Goal: Navigation & Orientation: Find specific page/section

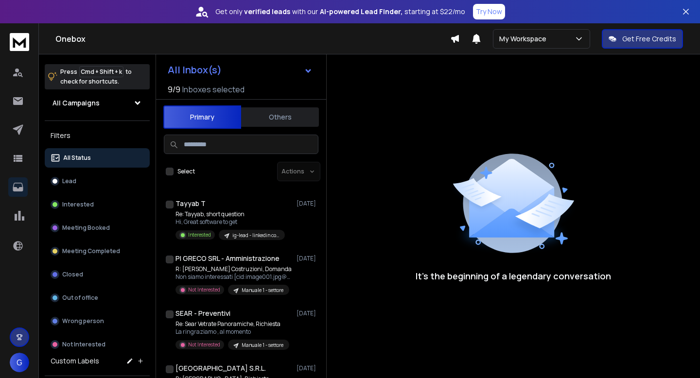
click at [264, 114] on button "Others" at bounding box center [280, 117] width 78 height 21
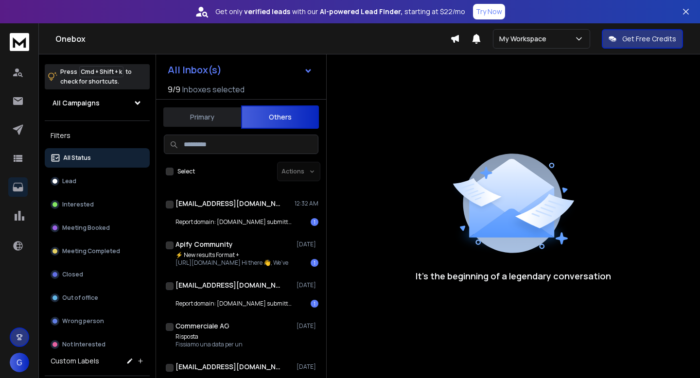
click at [202, 117] on button "Primary" at bounding box center [202, 117] width 78 height 21
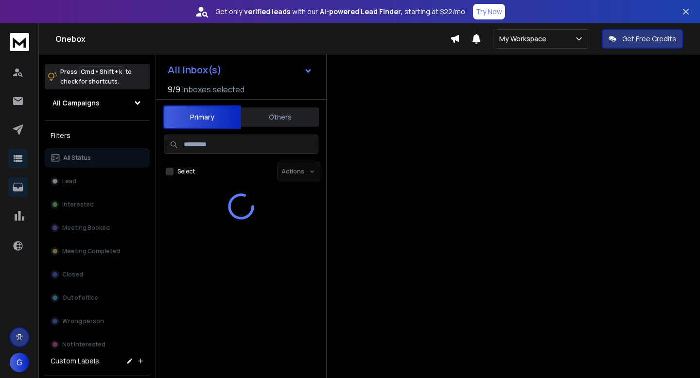
click at [18, 101] on icon at bounding box center [18, 101] width 12 height 12
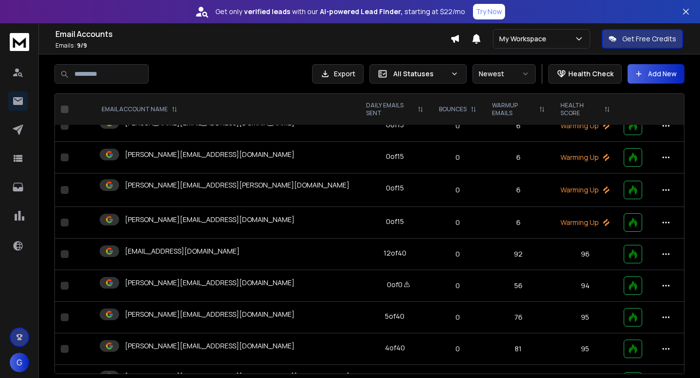
scroll to position [43, 0]
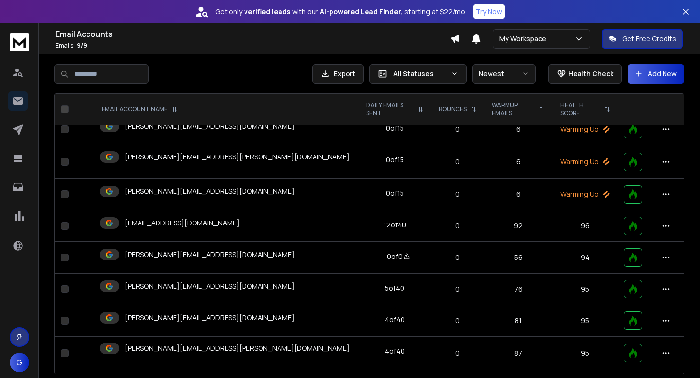
click at [567, 257] on td "94" at bounding box center [585, 258] width 65 height 32
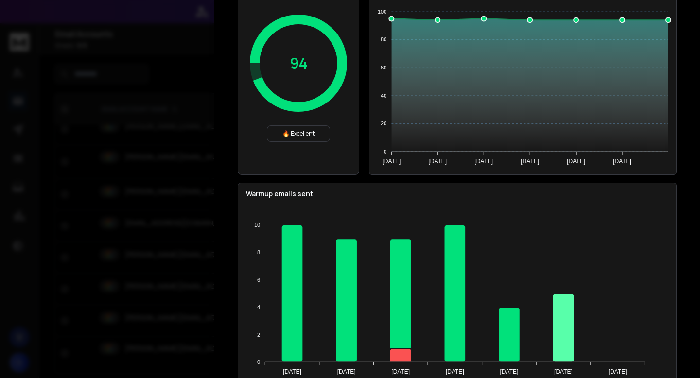
scroll to position [420, 0]
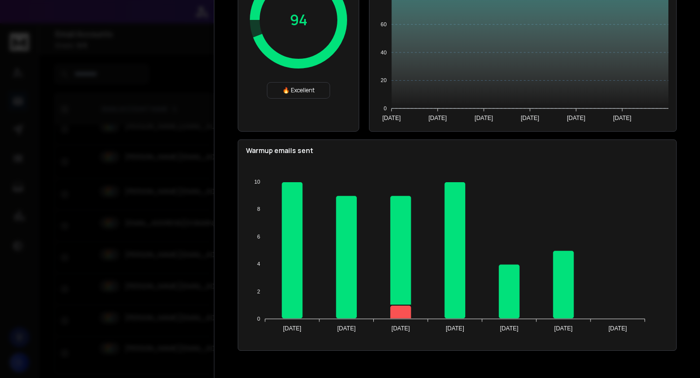
drag, startPoint x: 130, startPoint y: 286, endPoint x: 484, endPoint y: 133, distance: 385.8
click at [130, 286] on div at bounding box center [350, 189] width 700 height 378
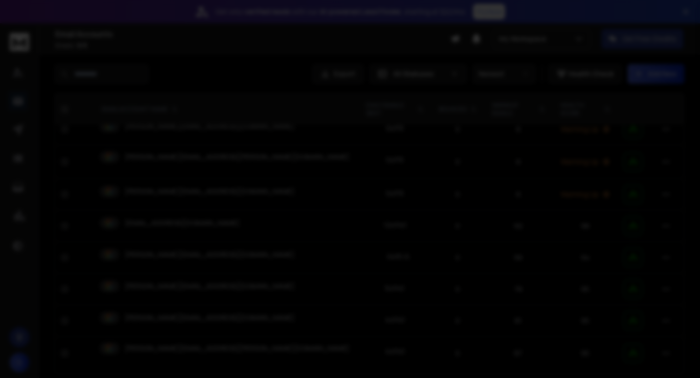
scroll to position [0, 0]
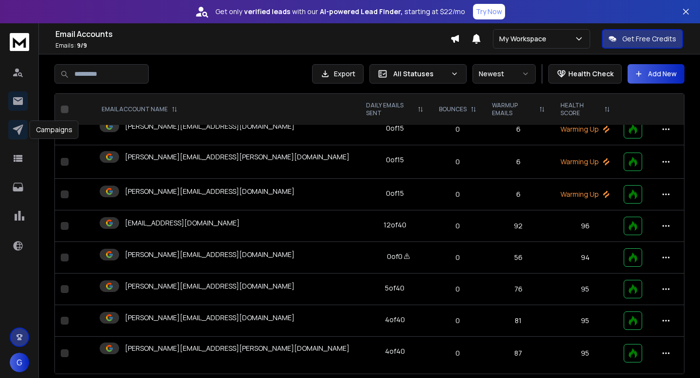
click at [18, 125] on icon at bounding box center [18, 130] width 12 height 12
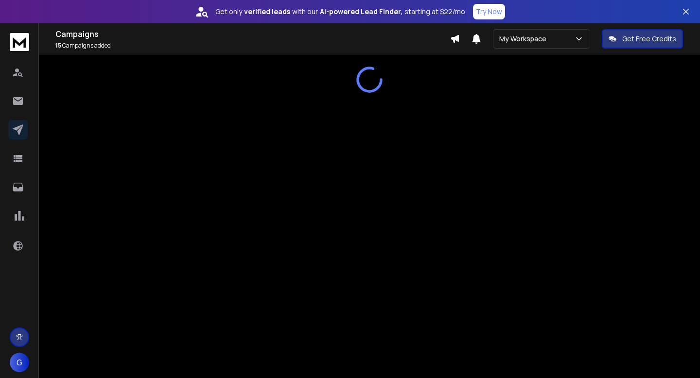
click at [17, 128] on icon at bounding box center [18, 130] width 10 height 10
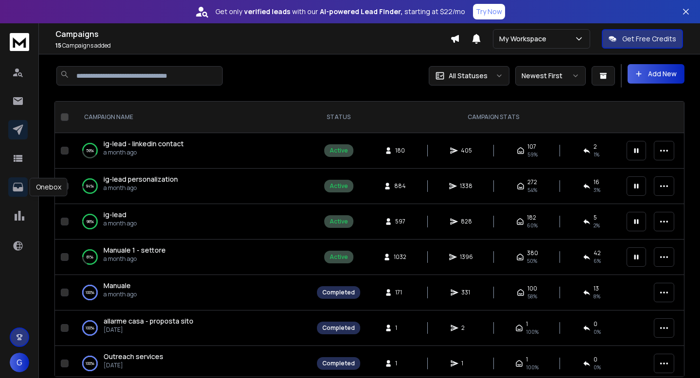
click at [18, 187] on icon at bounding box center [18, 187] width 12 height 12
